Goal: Navigation & Orientation: Find specific page/section

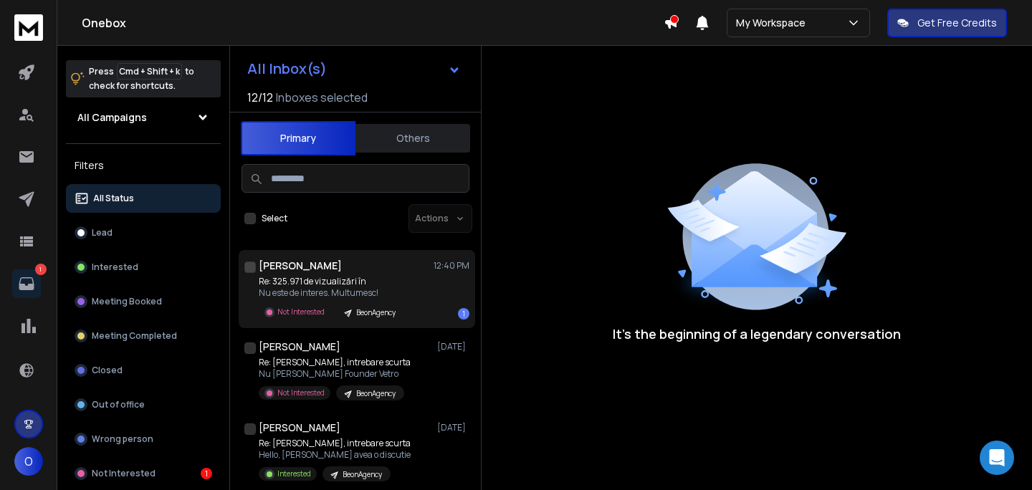
click at [284, 300] on div "Re: 325.971 de vizualizări în Nu este de interes. Multumesc! Not Interested Beo…" at bounding box center [331, 298] width 145 height 44
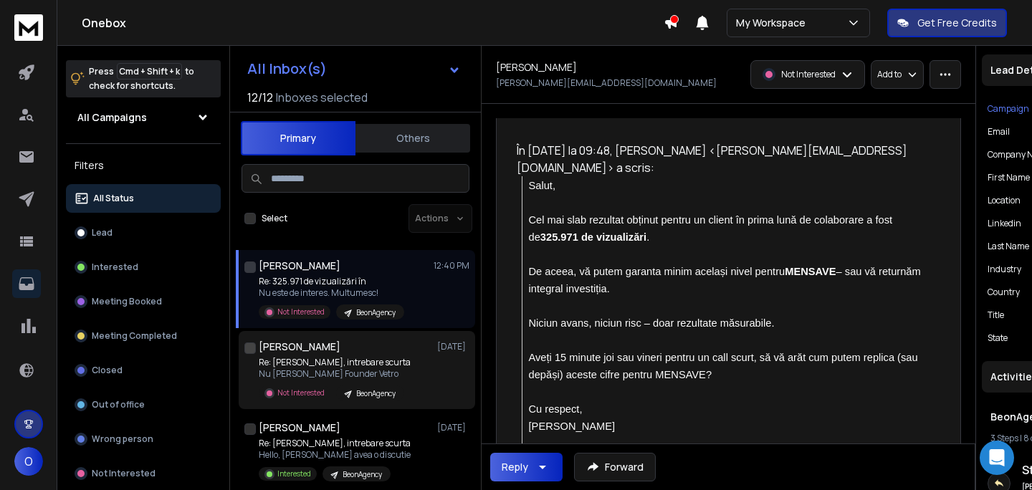
scroll to position [132, 0]
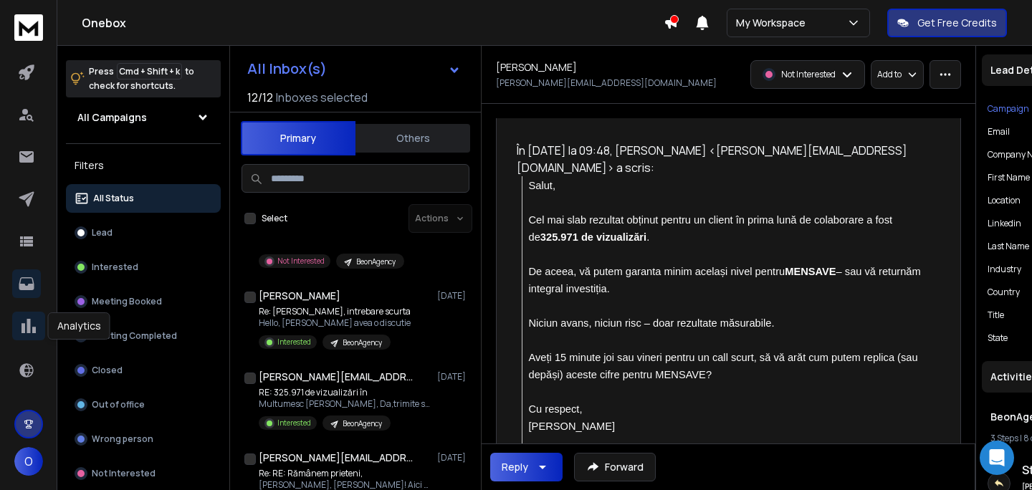
click at [42, 318] on link at bounding box center [28, 325] width 33 height 33
